Goal: Communication & Community: Answer question/provide support

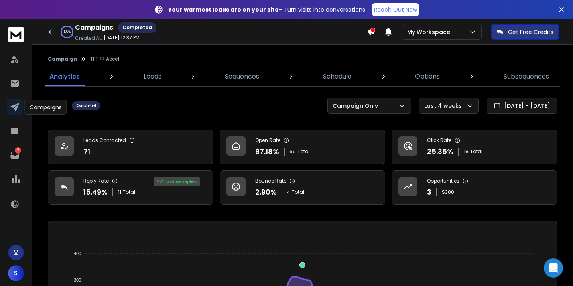
click at [16, 111] on icon at bounding box center [14, 107] width 8 height 8
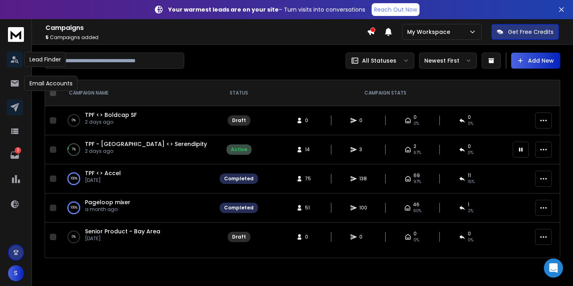
click at [15, 65] on link at bounding box center [15, 59] width 16 height 16
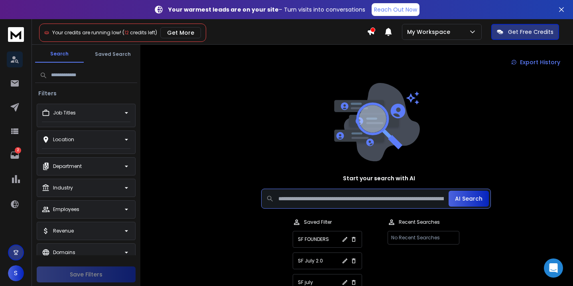
click at [17, 33] on img at bounding box center [16, 34] width 16 height 15
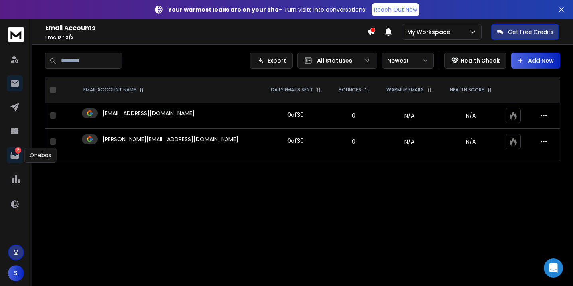
click at [15, 156] on icon at bounding box center [15, 155] width 10 height 10
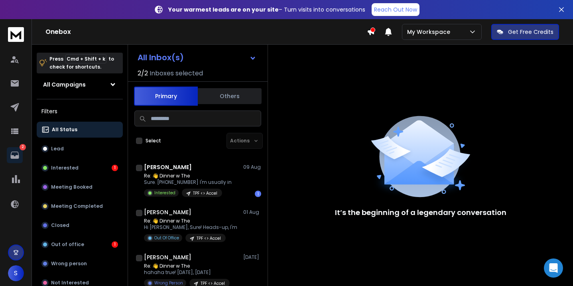
click at [20, 28] on img at bounding box center [16, 34] width 16 height 15
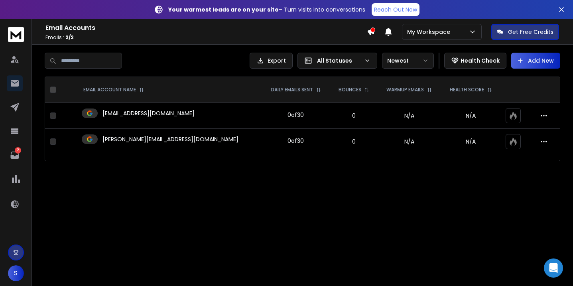
click at [535, 59] on button "Add New" at bounding box center [535, 61] width 49 height 16
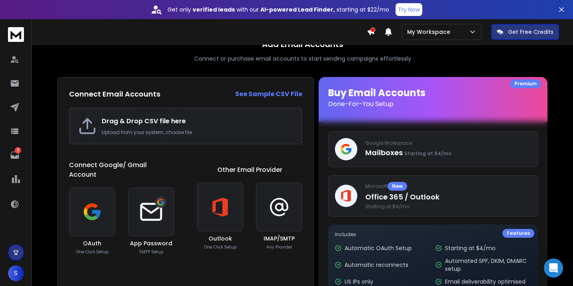
scroll to position [20, 0]
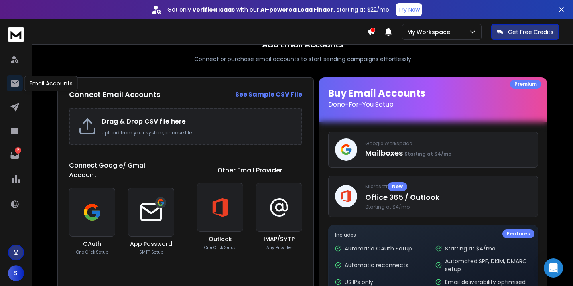
click at [14, 85] on icon at bounding box center [15, 83] width 8 height 6
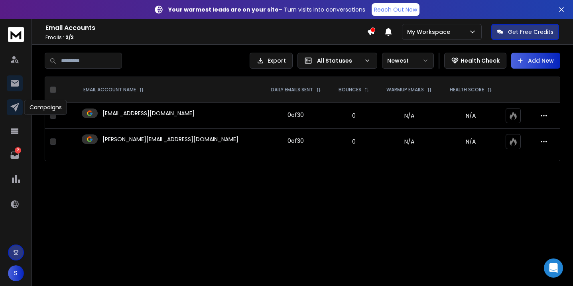
click at [18, 108] on icon at bounding box center [15, 108] width 10 height 10
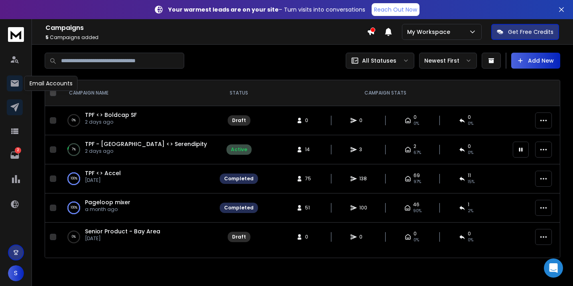
click at [12, 86] on icon at bounding box center [15, 83] width 8 height 6
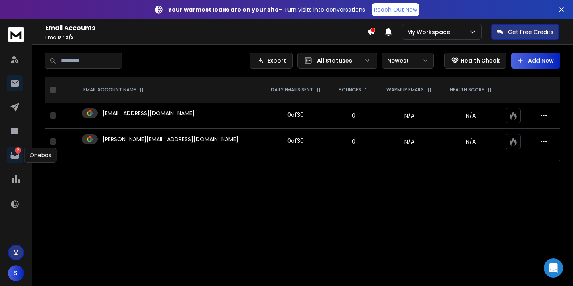
click at [18, 150] on p "2" at bounding box center [18, 150] width 6 height 6
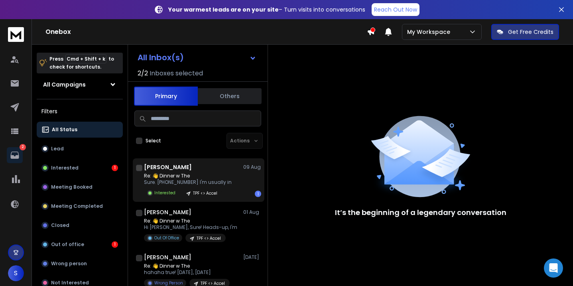
click at [204, 174] on p "Re: 👋 Dinner w The" at bounding box center [188, 176] width 88 height 6
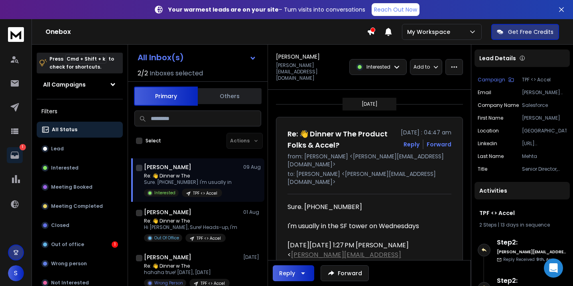
click at [289, 276] on div "Reply" at bounding box center [287, 273] width 16 height 8
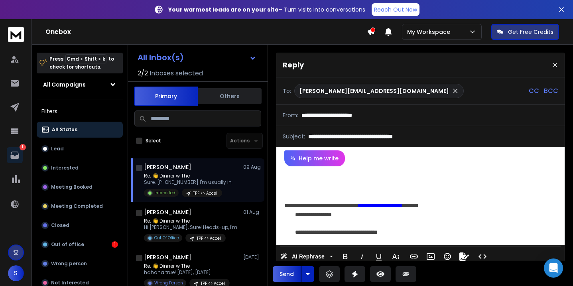
click at [554, 62] on icon at bounding box center [555, 65] width 6 height 6
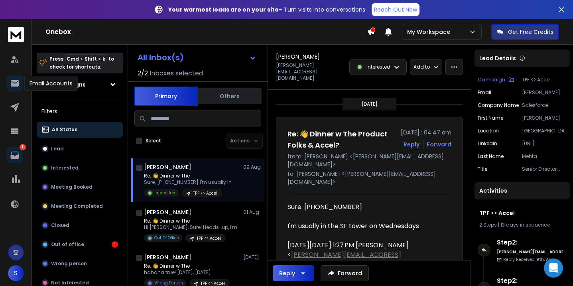
click at [19, 86] on icon at bounding box center [15, 84] width 10 height 10
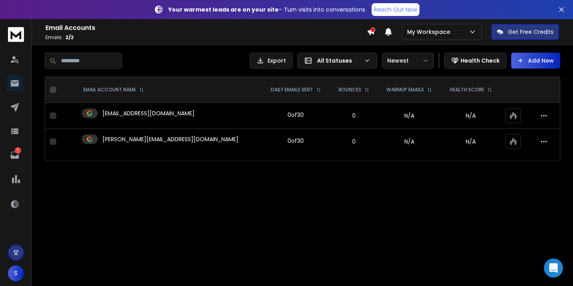
click at [59, 29] on h1 "Email Accounts" at bounding box center [205, 28] width 321 height 10
click at [73, 35] on span "2 / 2" at bounding box center [69, 37] width 8 height 7
click at [522, 59] on icon at bounding box center [521, 61] width 6 height 6
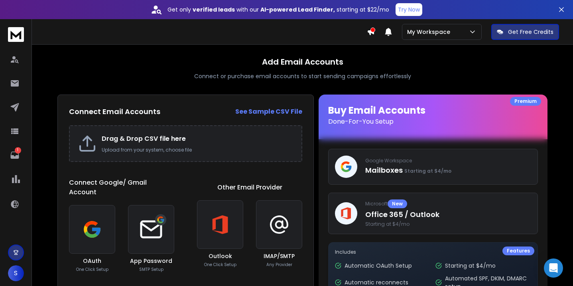
scroll to position [2, 0]
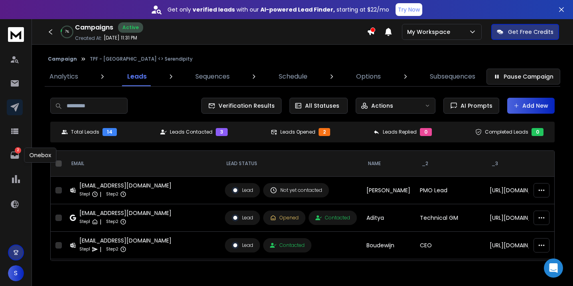
click at [19, 153] on p "2" at bounding box center [18, 150] width 6 height 6
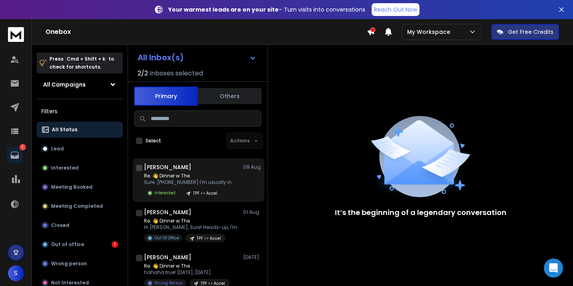
click at [199, 178] on p "Re: 👋 Dinner w The" at bounding box center [188, 176] width 88 height 6
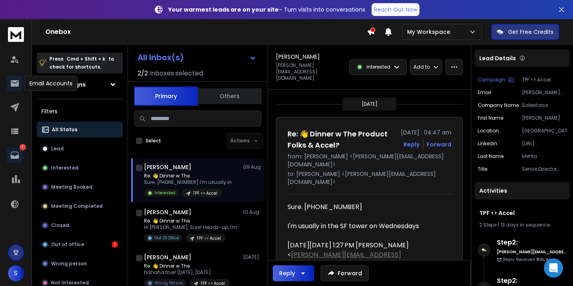
click at [16, 88] on link at bounding box center [15, 83] width 16 height 16
